Goal: Task Accomplishment & Management: Manage account settings

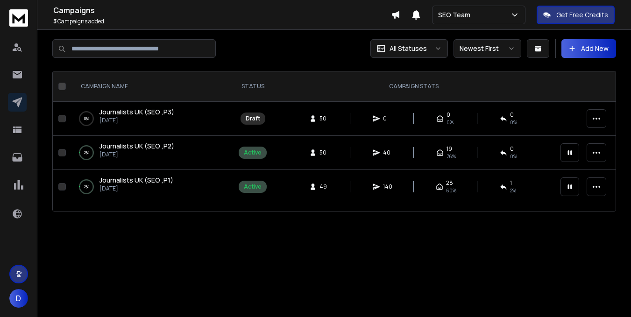
click at [399, 283] on div "Campaigns 3 Campaigns Added All Statuses Newest First Add New CAMPAIGN NAME STA…" at bounding box center [333, 197] width 563 height 317
click at [514, 263] on div "Campaigns 3 Campaigns Added All Statuses Newest First Add New CAMPAIGN NAME STA…" at bounding box center [333, 197] width 563 height 317
click at [202, 244] on div "Campaigns 3 Campaigns Added All Statuses Newest First Add New CAMPAIGN NAME STA…" at bounding box center [333, 197] width 563 height 317
drag, startPoint x: 175, startPoint y: 107, endPoint x: 98, endPoint y: 107, distance: 77.5
click at [98, 107] on div "0 % Journalists UK (SEO ,P3) [DATE]" at bounding box center [151, 118] width 145 height 22
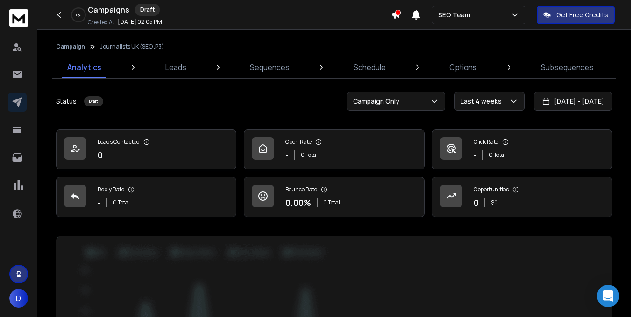
drag, startPoint x: 163, startPoint y: 117, endPoint x: 167, endPoint y: 110, distance: 8.2
click at [464, 63] on p "Options" at bounding box center [463, 67] width 28 height 11
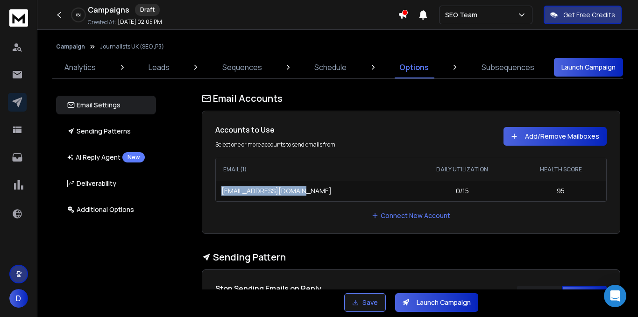
drag, startPoint x: 306, startPoint y: 190, endPoint x: 215, endPoint y: 195, distance: 91.1
click at [216, 195] on td "dee@pearlemongroup.com" at bounding box center [312, 191] width 193 height 21
copy p "dee@pearlemongroup.com"
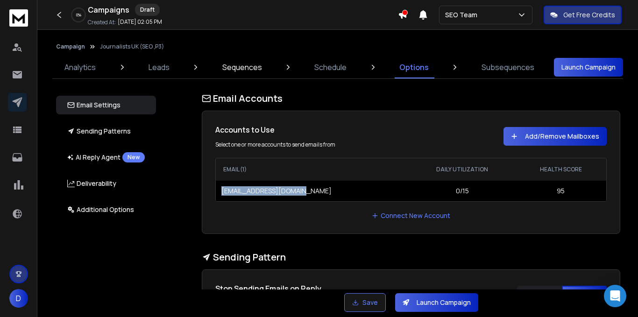
click at [245, 69] on p "Sequences" at bounding box center [242, 67] width 40 height 11
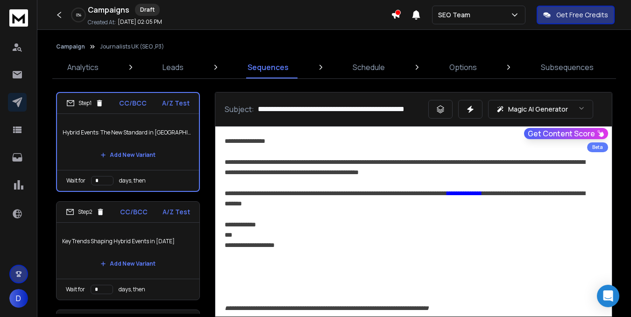
scroll to position [7, 0]
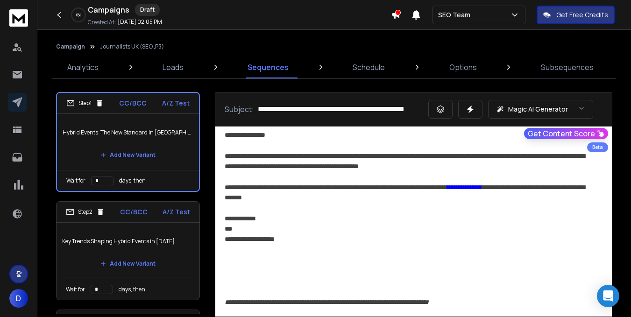
click at [482, 188] on link "**********" at bounding box center [464, 187] width 35 height 7
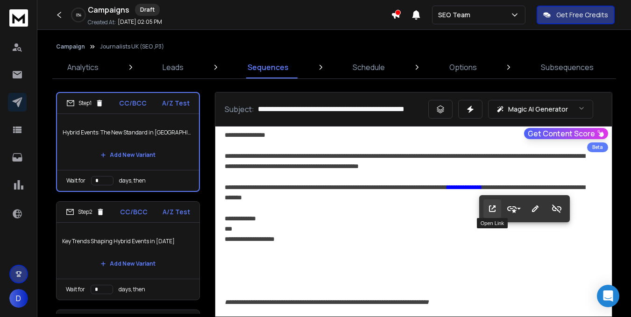
click at [492, 208] on icon "button" at bounding box center [492, 208] width 7 height 7
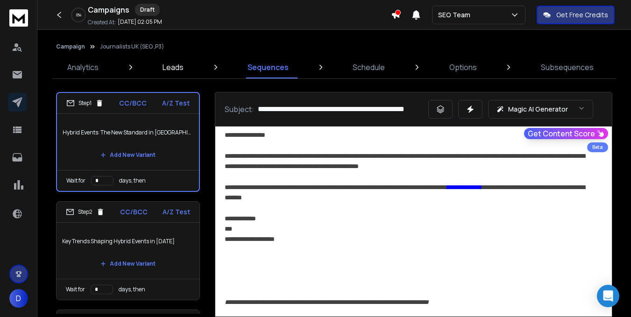
click at [165, 63] on p "Leads" at bounding box center [172, 67] width 21 height 11
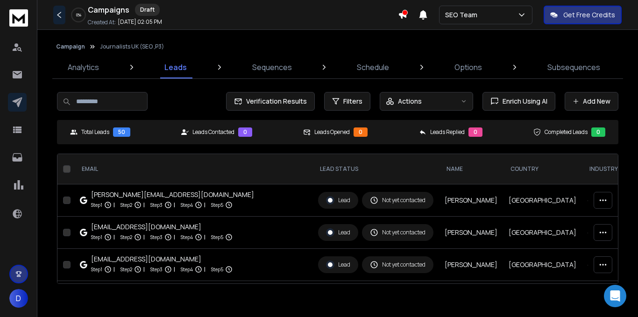
click at [59, 14] on icon at bounding box center [59, 15] width 8 height 8
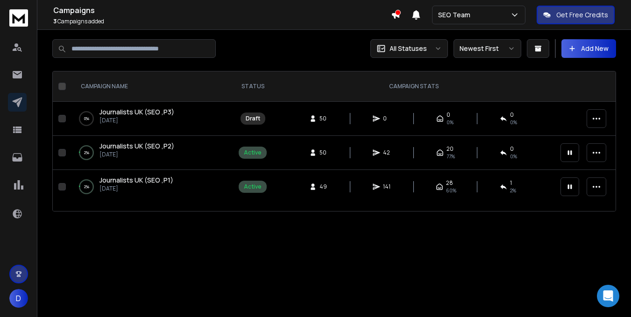
click at [310, 259] on div "Campaigns 3 Campaigns Added All Statuses Newest First Add New CAMPAIGN NAME STA…" at bounding box center [333, 197] width 563 height 317
click at [143, 112] on span "Journalists UK (SEO ,P3)" at bounding box center [136, 111] width 75 height 9
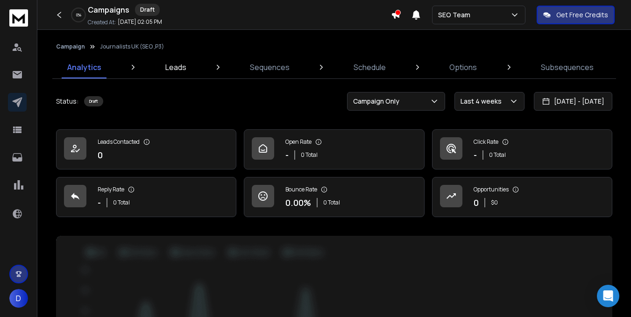
click at [171, 66] on p "Leads" at bounding box center [175, 67] width 21 height 11
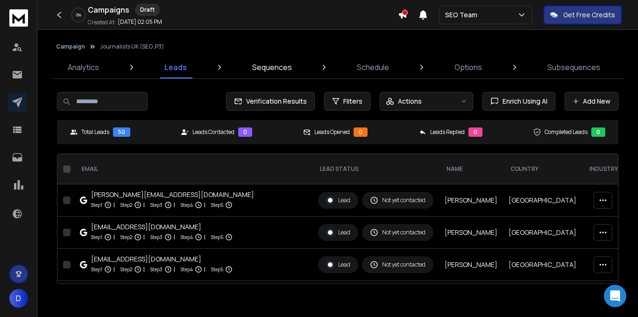
click at [278, 67] on p "Sequences" at bounding box center [272, 67] width 40 height 11
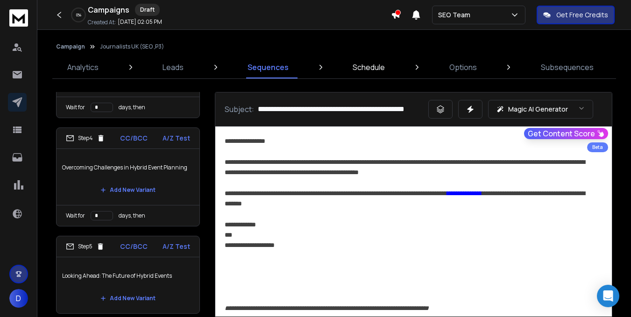
click at [370, 68] on p "Schedule" at bounding box center [368, 67] width 32 height 11
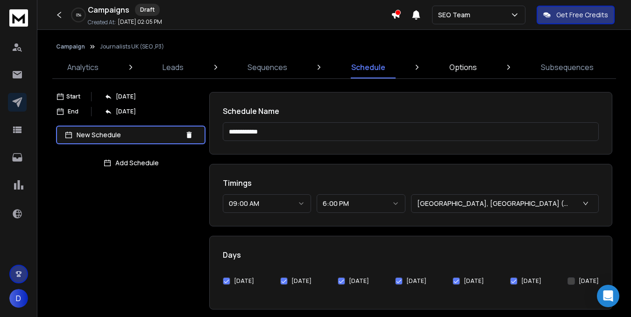
click at [463, 65] on p "Options" at bounding box center [463, 67] width 28 height 11
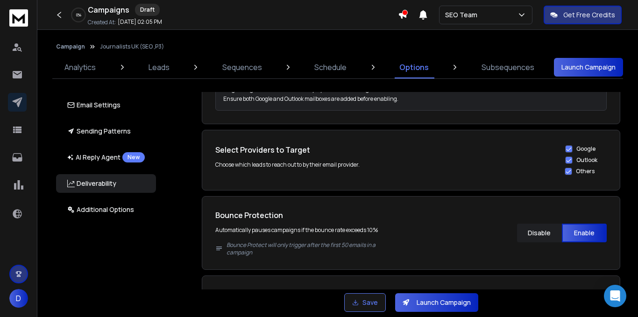
scroll to position [1264, 0]
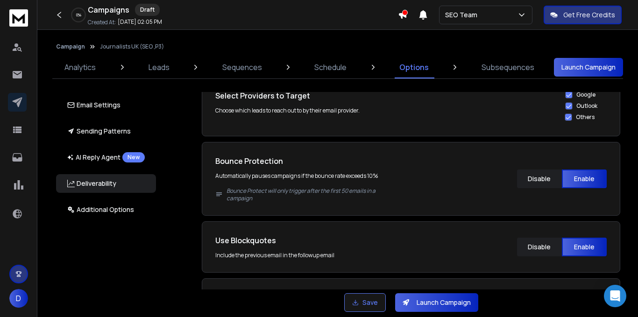
click at [443, 300] on button "Launch Campaign" at bounding box center [436, 302] width 83 height 19
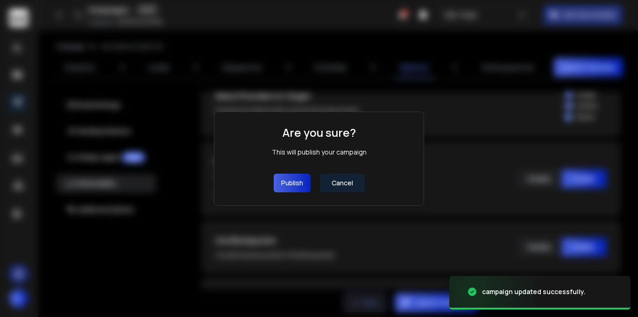
click at [301, 181] on button "Publish" at bounding box center [292, 183] width 37 height 19
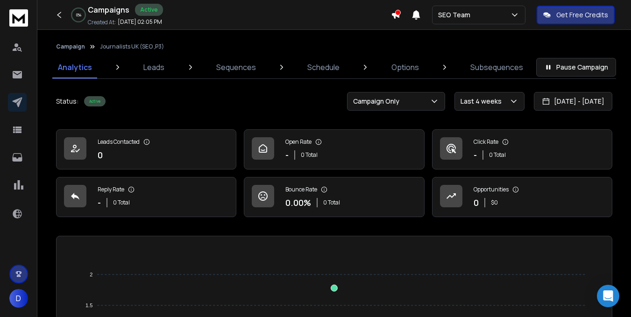
click at [199, 94] on div "Status: Active Pause Campaign Campaign Only Last 4 weeks [DATE] - [DATE]" at bounding box center [334, 101] width 556 height 19
click at [55, 12] on button at bounding box center [59, 15] width 12 height 19
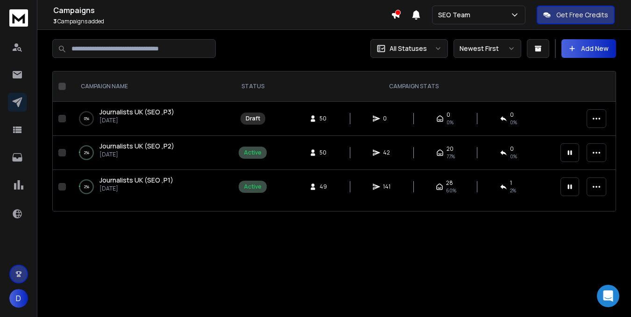
click at [317, 249] on div "Campaigns 3 Campaigns Added All Statuses Newest First Add New CAMPAIGN NAME STA…" at bounding box center [333, 197] width 563 height 317
click at [213, 254] on div "Campaigns 3 Campaigns Added All Statuses Newest First Add New CAMPAIGN NAME STA…" at bounding box center [333, 197] width 563 height 317
click at [210, 115] on div "0 % Journalists UK (SEO ,P3) [DATE]" at bounding box center [151, 118] width 145 height 22
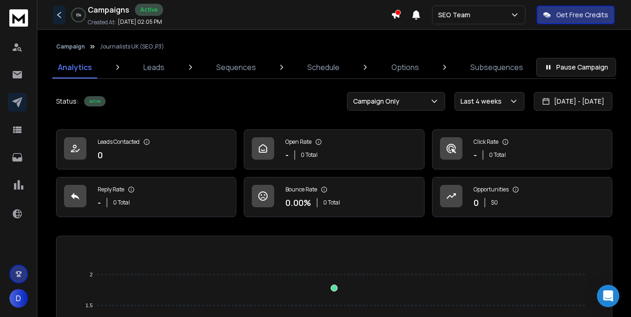
click at [61, 17] on icon at bounding box center [59, 15] width 8 height 8
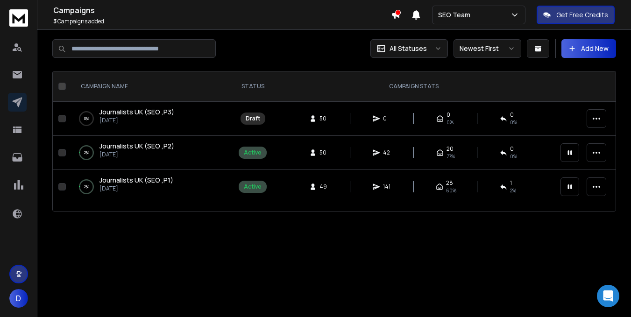
drag, startPoint x: 221, startPoint y: 246, endPoint x: 220, endPoint y: 242, distance: 4.7
click at [221, 247] on div "Campaigns 3 Campaigns Added All Statuses Newest First Add New CAMPAIGN NAME STA…" at bounding box center [333, 197] width 563 height 317
click at [272, 234] on div "Campaigns 3 Campaigns Added All Statuses Newest First Add New CAMPAIGN NAME STA…" at bounding box center [333, 197] width 563 height 317
click at [604, 121] on button "button" at bounding box center [596, 118] width 20 height 19
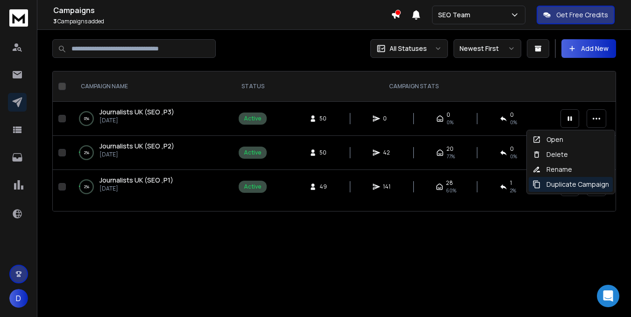
click at [512, 221] on div "Campaigns 3 Campaigns Added All Statuses Newest First Add New CAMPAIGN NAME STA…" at bounding box center [333, 197] width 563 height 317
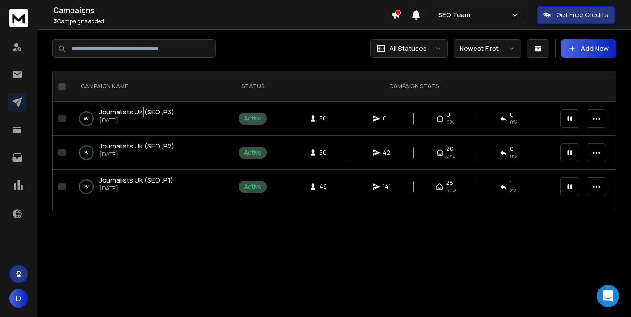
click at [144, 107] on td "0 % Journalists UK (SEO ,P3) [DATE]" at bounding box center [151, 119] width 163 height 34
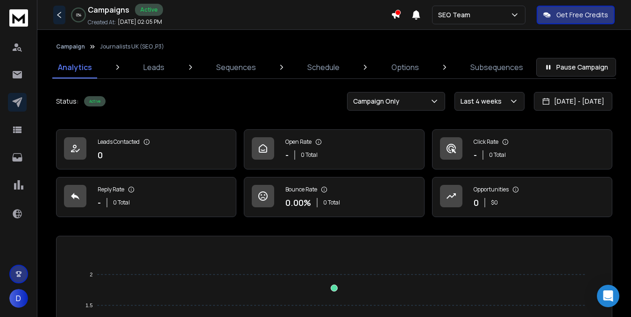
click at [63, 14] on icon at bounding box center [59, 15] width 8 height 8
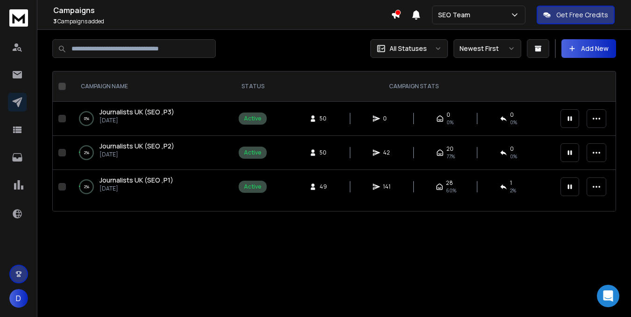
click at [285, 240] on div "Campaigns 3 Campaigns Added All Statuses Newest First Add New CAMPAIGN NAME STA…" at bounding box center [333, 197] width 563 height 317
click at [281, 242] on div "Campaigns 3 Campaigns Added All Statuses Newest First Add New CAMPAIGN NAME STA…" at bounding box center [333, 197] width 563 height 317
click at [374, 238] on div "Campaigns 3 Campaigns Added All Statuses Newest First Add New CAMPAIGN NAME STA…" at bounding box center [333, 197] width 563 height 317
drag, startPoint x: 265, startPoint y: 271, endPoint x: 268, endPoint y: 266, distance: 5.3
click at [268, 267] on div "Campaigns 3 Campaigns Added All Statuses Newest First Add New CAMPAIGN NAME STA…" at bounding box center [333, 197] width 563 height 317
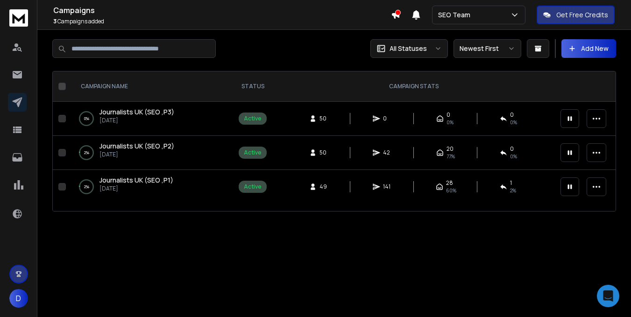
click at [205, 276] on div "Campaigns 3 Campaigns Added All Statuses Newest First Add New CAMPAIGN NAME STA…" at bounding box center [333, 197] width 563 height 317
